Goal: Find specific page/section

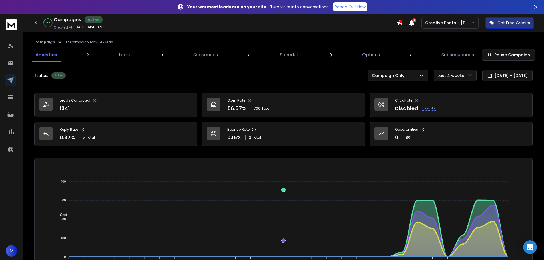
click at [85, 136] on div "5 Total" at bounding box center [89, 137] width 12 height 5
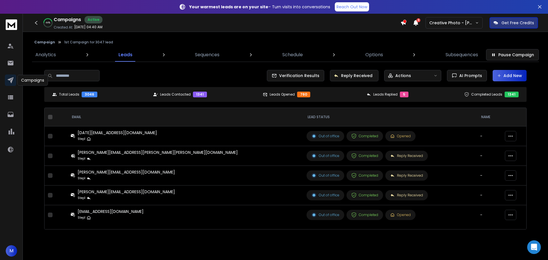
click at [13, 80] on icon at bounding box center [10, 80] width 7 height 7
